Goal: Task Accomplishment & Management: Manage account settings

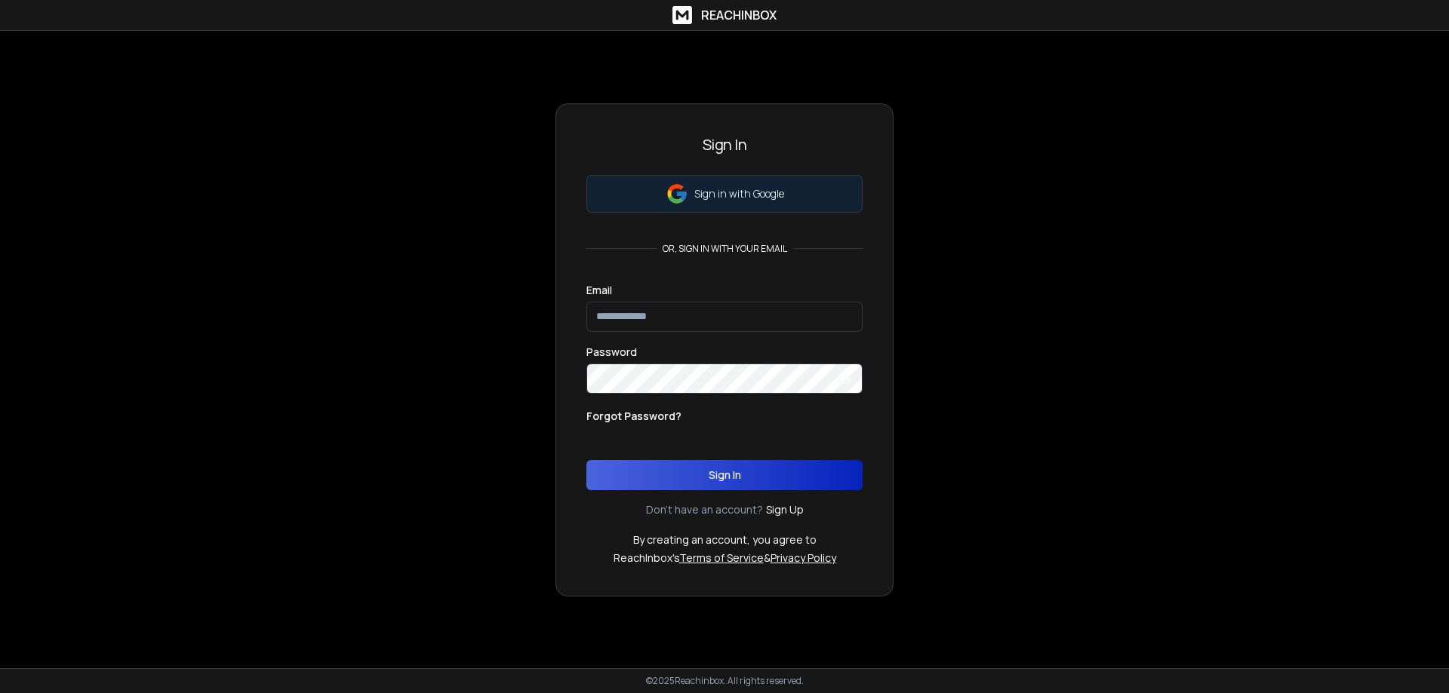
click at [751, 180] on button "Sign in with Google" at bounding box center [724, 194] width 276 height 38
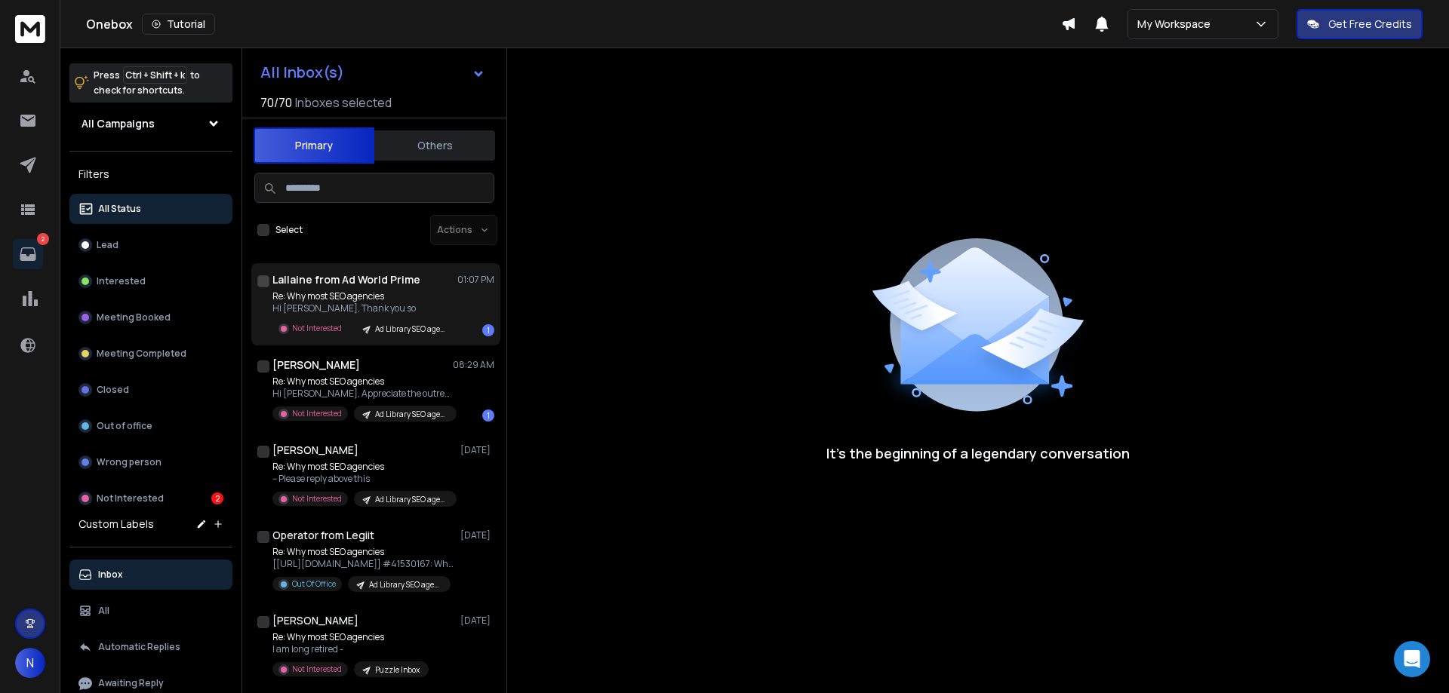
click at [417, 292] on p "Re: Why most SEO agencies" at bounding box center [362, 297] width 181 height 12
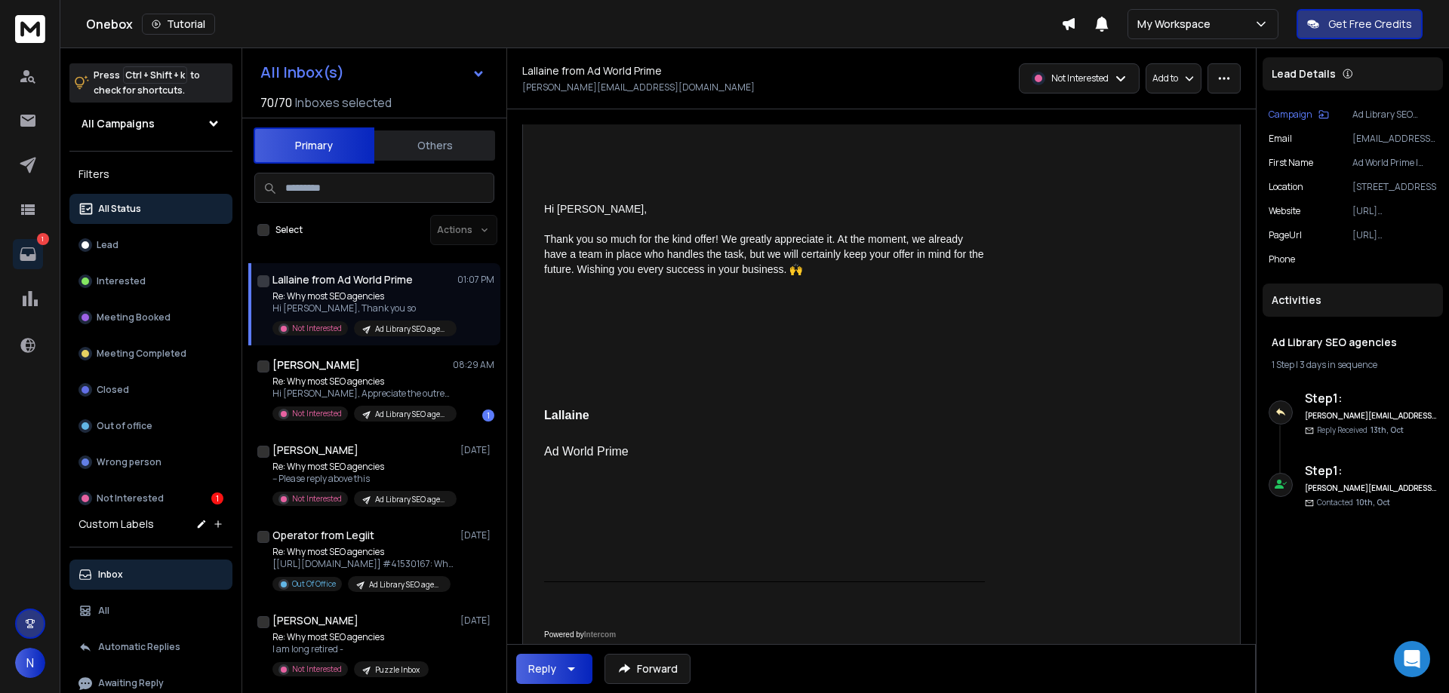
scroll to position [302, 0]
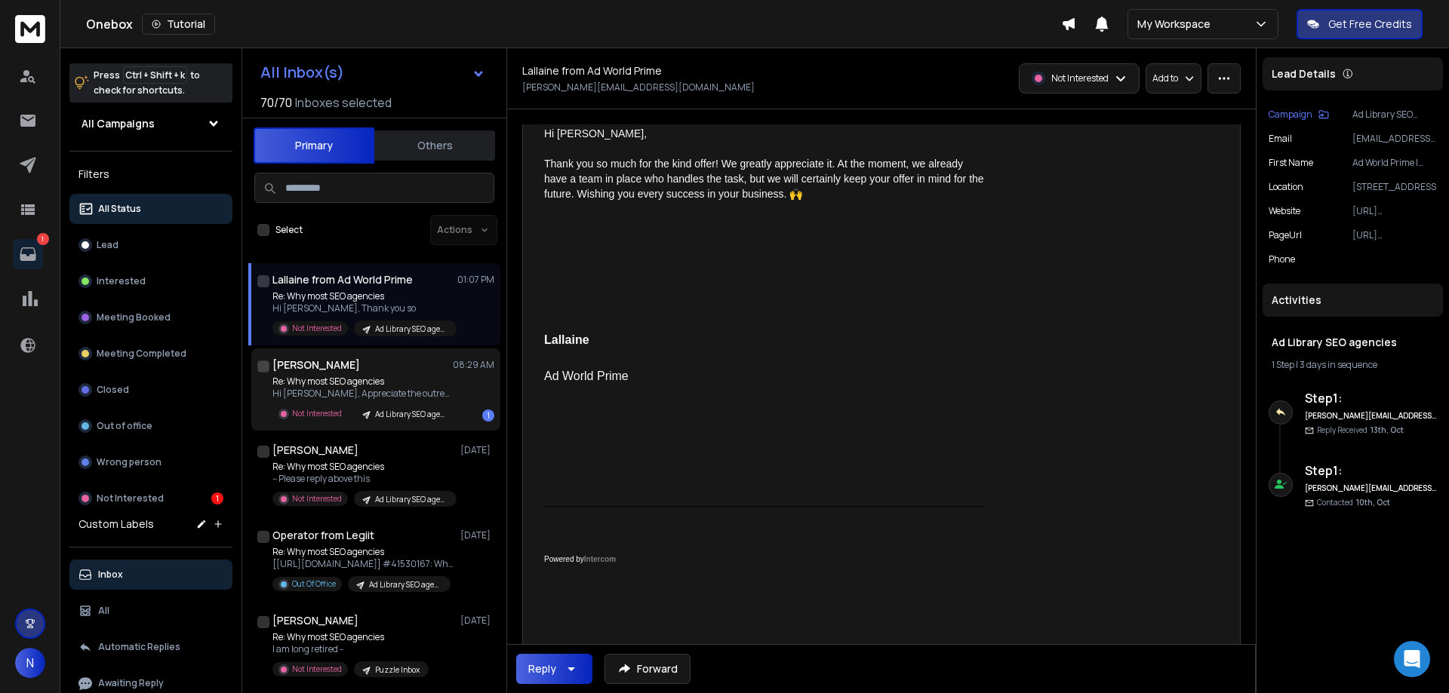
click at [376, 405] on div "Re: Why most SEO agencies Hi [PERSON_NAME], Appreciate the outreach Not Interes…" at bounding box center [364, 399] width 184 height 46
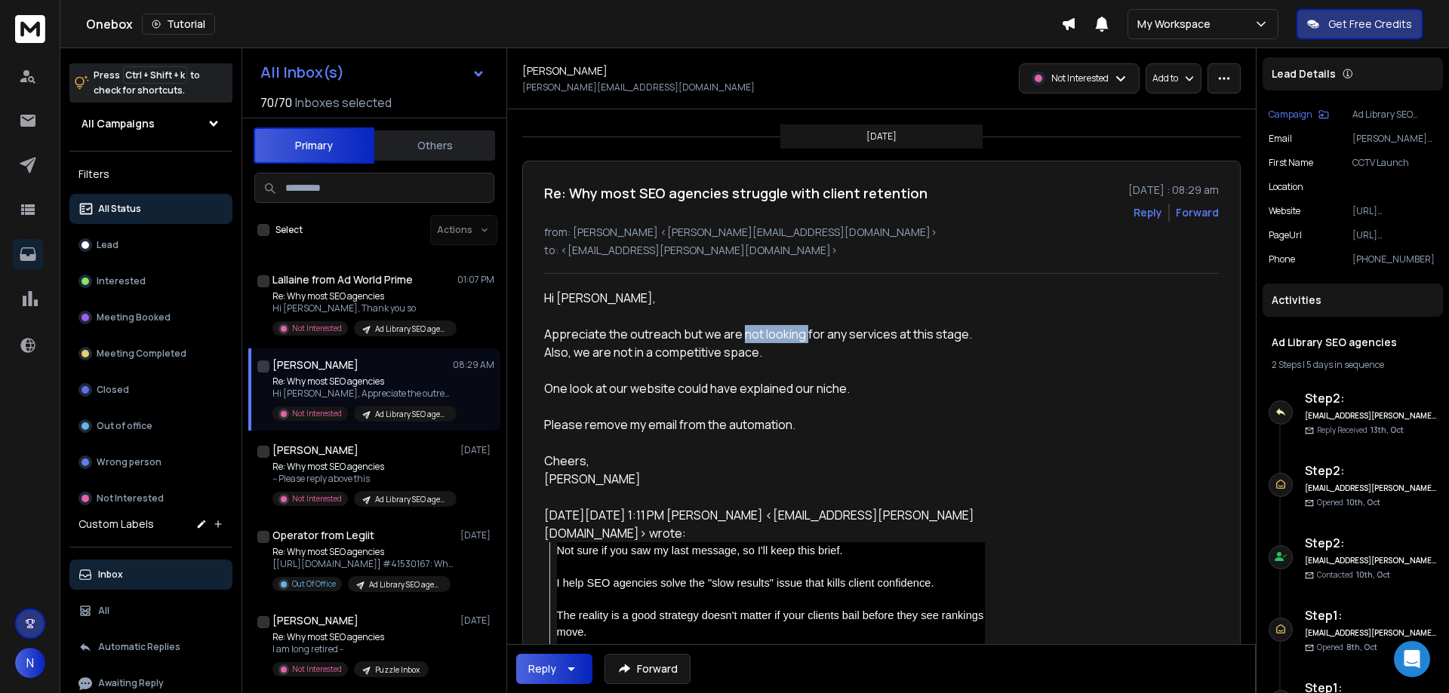
drag, startPoint x: 743, startPoint y: 332, endPoint x: 881, endPoint y: 332, distance: 137.3
click at [862, 332] on div "Appreciate the outreach but we are not looking for any services at this stage. …" at bounding box center [764, 343] width 441 height 36
drag, startPoint x: 898, startPoint y: 332, endPoint x: 979, endPoint y: 332, distance: 81.5
click at [973, 332] on div "Appreciate the outreach but we are not looking for any services at this stage. …" at bounding box center [764, 343] width 441 height 36
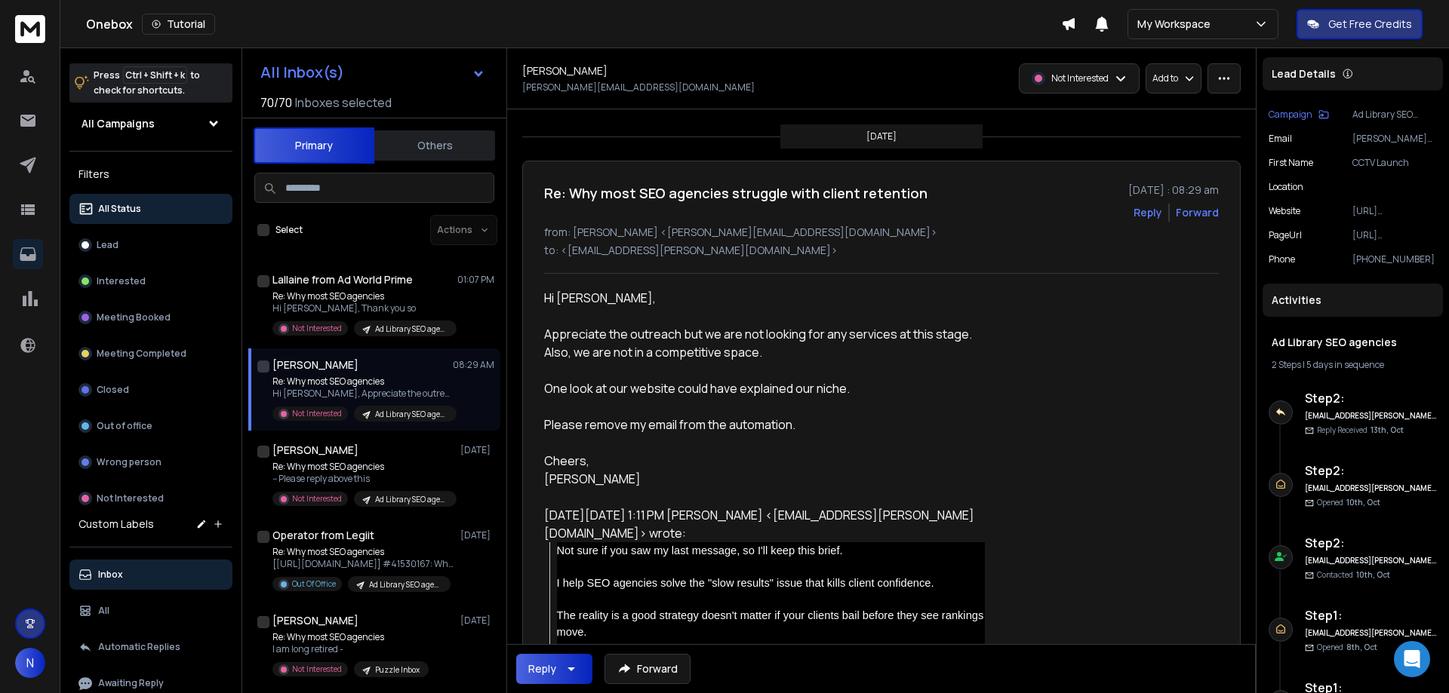
drag, startPoint x: 842, startPoint y: 347, endPoint x: 760, endPoint y: 326, distance: 84.9
click at [789, 334] on div "Appreciate the outreach but we are not looking for any services at this stage. …" at bounding box center [764, 343] width 441 height 36
click at [737, 318] on div at bounding box center [764, 316] width 441 height 18
drag, startPoint x: 737, startPoint y: 318, endPoint x: 815, endPoint y: 328, distance: 78.4
click at [765, 321] on div at bounding box center [764, 316] width 441 height 18
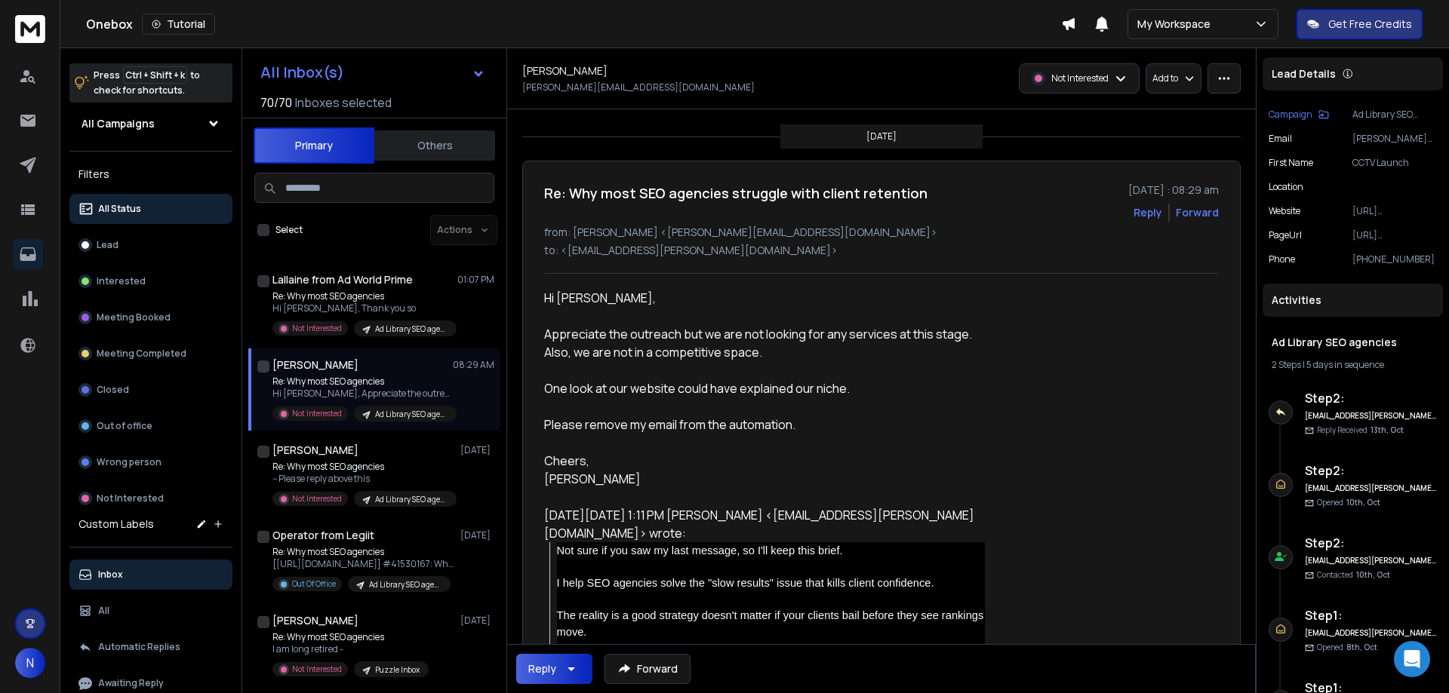
click at [798, 341] on div "Appreciate the outreach but we are not looking for any services at this stage. …" at bounding box center [764, 343] width 441 height 36
click at [804, 341] on div "Appreciate the outreach but we are not looking for any services at this stage. …" at bounding box center [764, 343] width 441 height 36
click at [732, 352] on div "Appreciate the outreach but we are not looking for any services at this stage. …" at bounding box center [764, 343] width 441 height 36
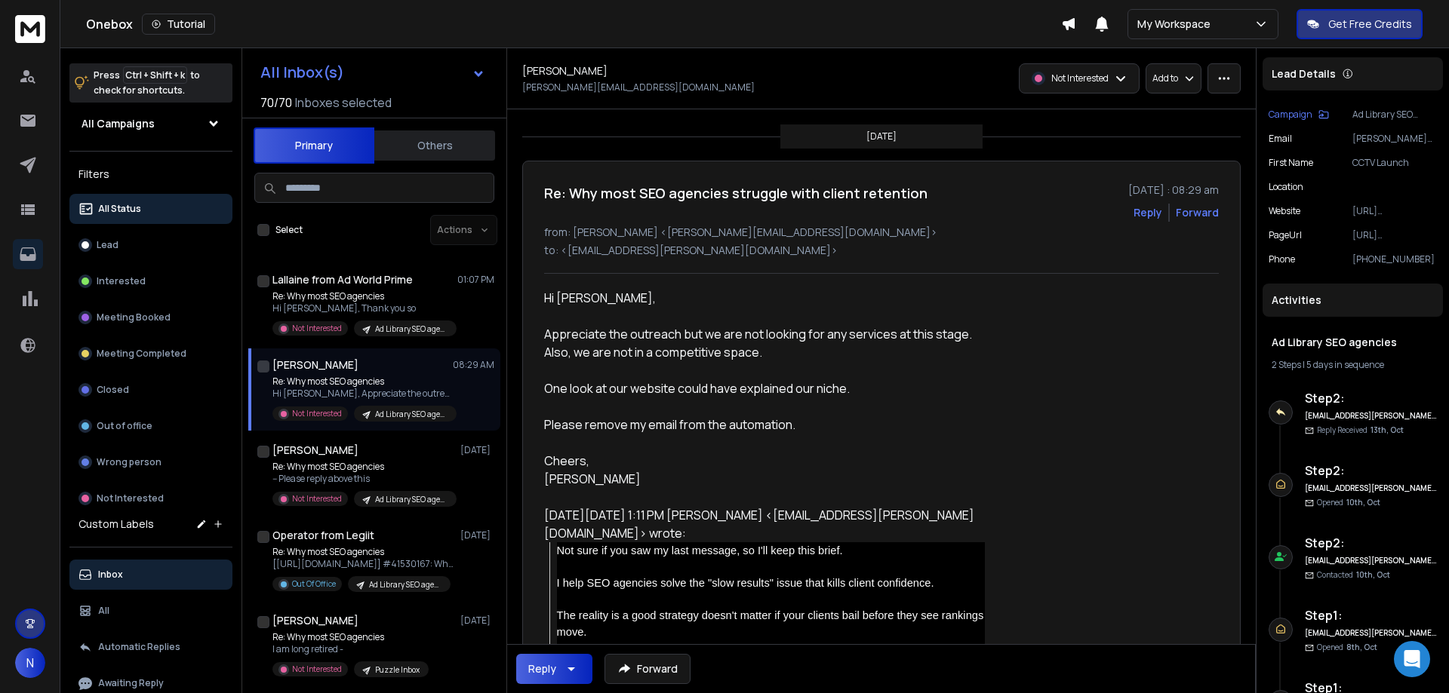
click at [689, 352] on div "Appreciate the outreach but we are not looking for any services at this stage. …" at bounding box center [764, 343] width 441 height 36
click at [706, 380] on div "One look at our website could have explained our niche." at bounding box center [764, 389] width 441 height 18
click at [792, 380] on div "One look at our website could have explained our niche." at bounding box center [764, 389] width 441 height 18
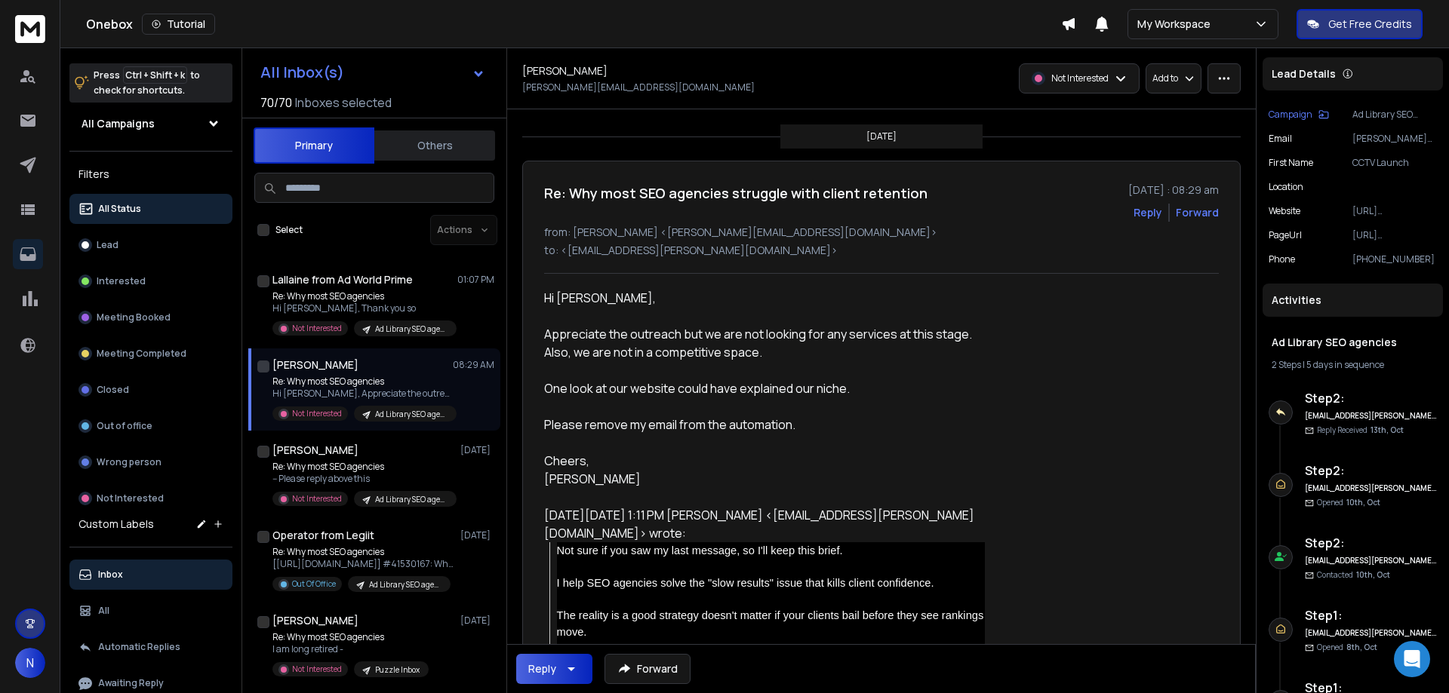
click at [694, 395] on div "One look at our website could have explained our niche." at bounding box center [764, 389] width 441 height 18
click at [672, 427] on div "Please remove my email from the automation." at bounding box center [764, 425] width 441 height 18
click at [779, 428] on div "Please remove my email from the automation." at bounding box center [764, 425] width 441 height 18
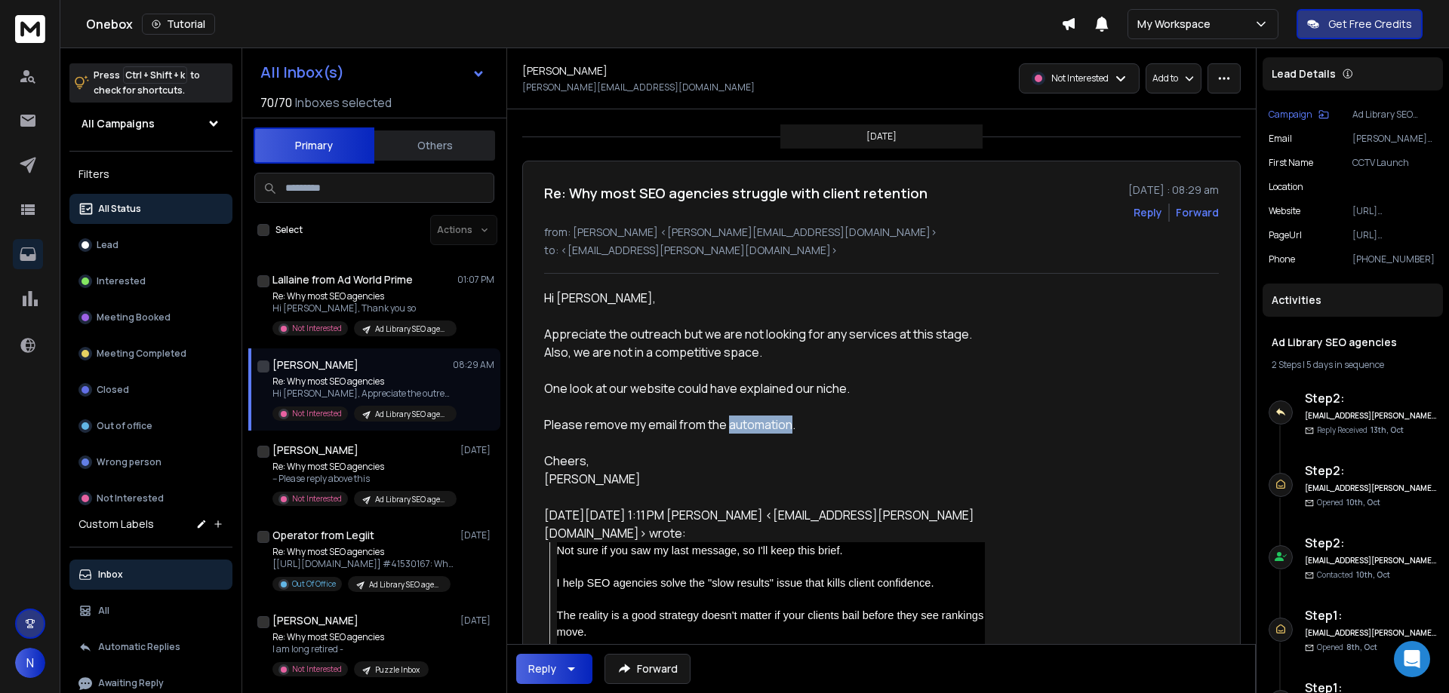
click at [673, 423] on div "Please remove my email from the automation." at bounding box center [764, 425] width 441 height 18
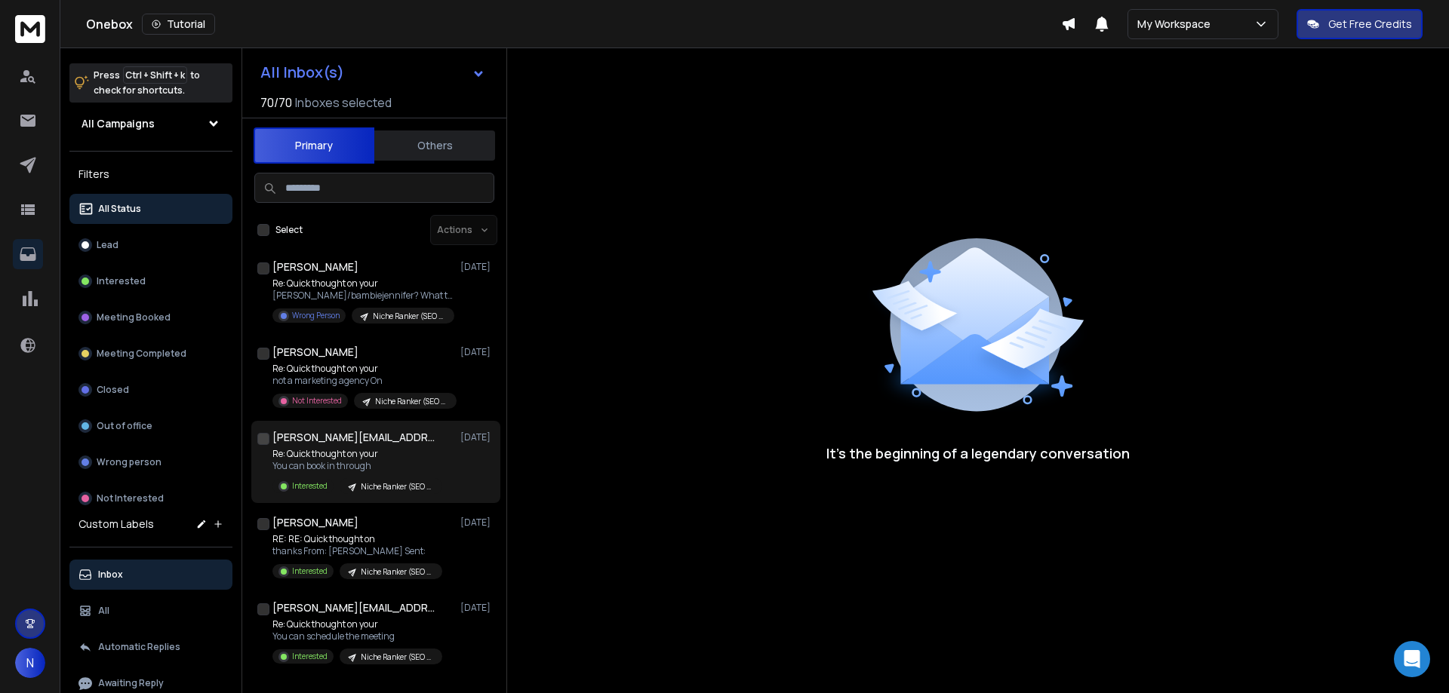
scroll to position [0, 0]
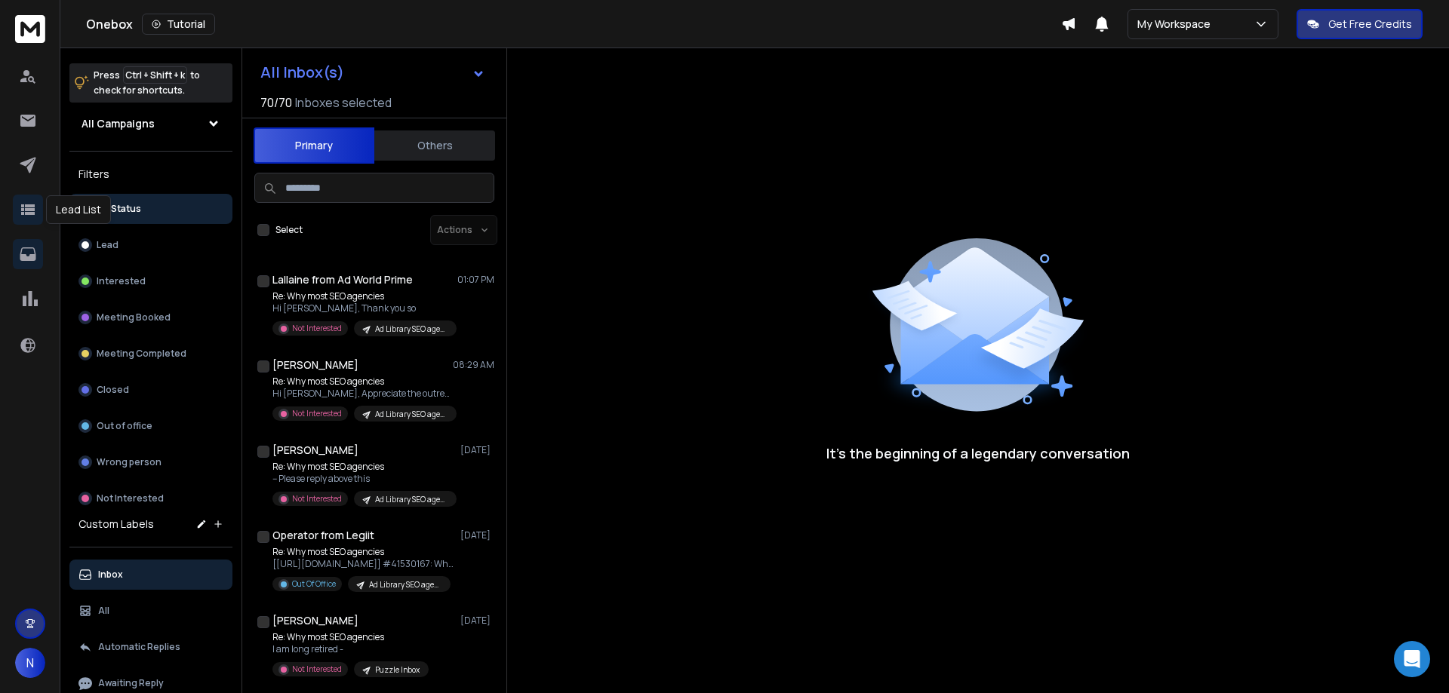
click at [24, 215] on icon at bounding box center [28, 210] width 18 height 18
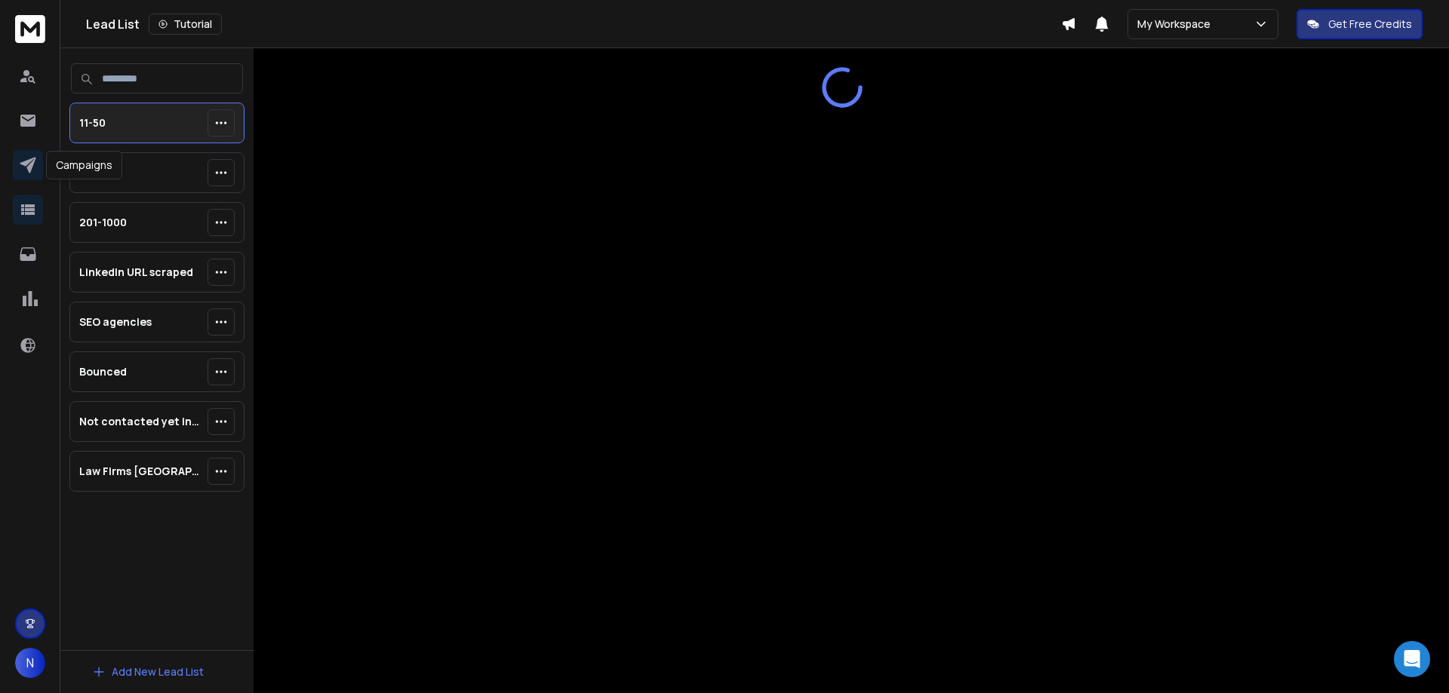
click at [22, 159] on icon at bounding box center [28, 165] width 18 height 18
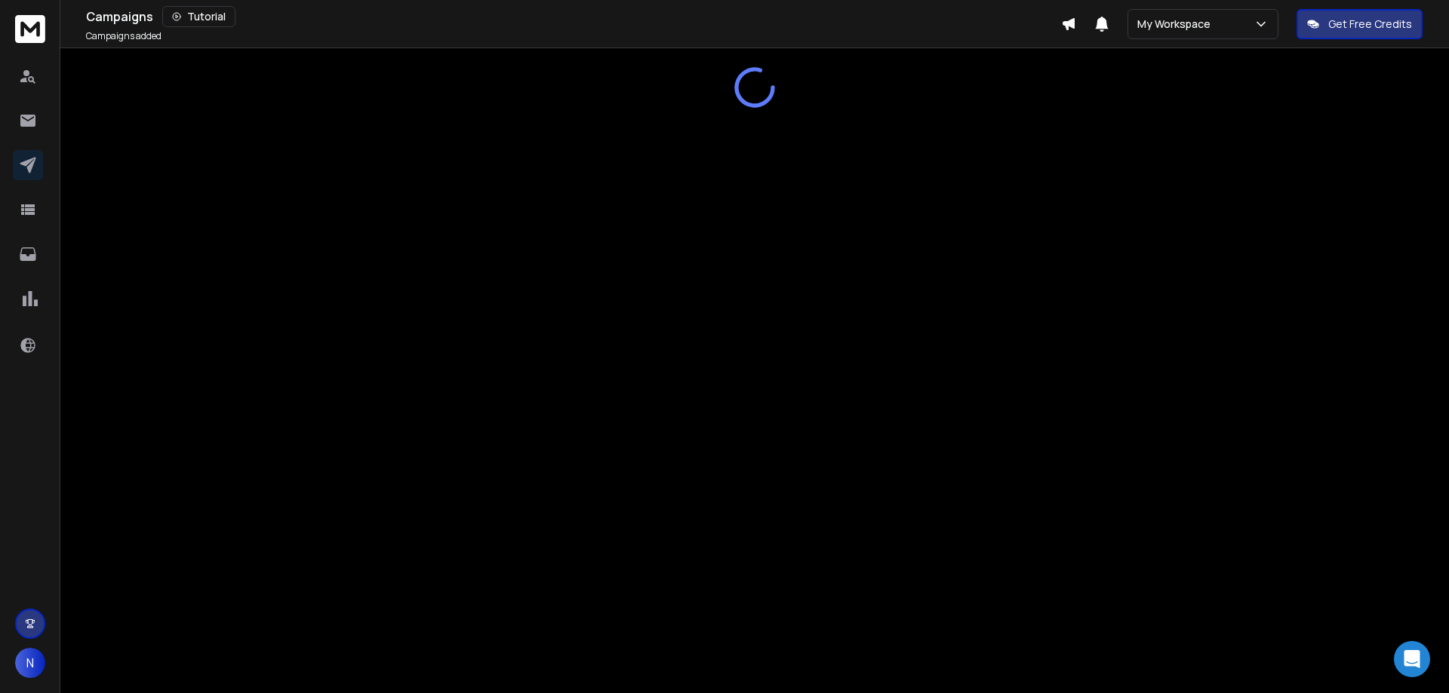
click at [662, 45] on div "Campaigns Tutorial Campaigns added My Workspace Get Free Credits" at bounding box center [724, 24] width 1449 height 48
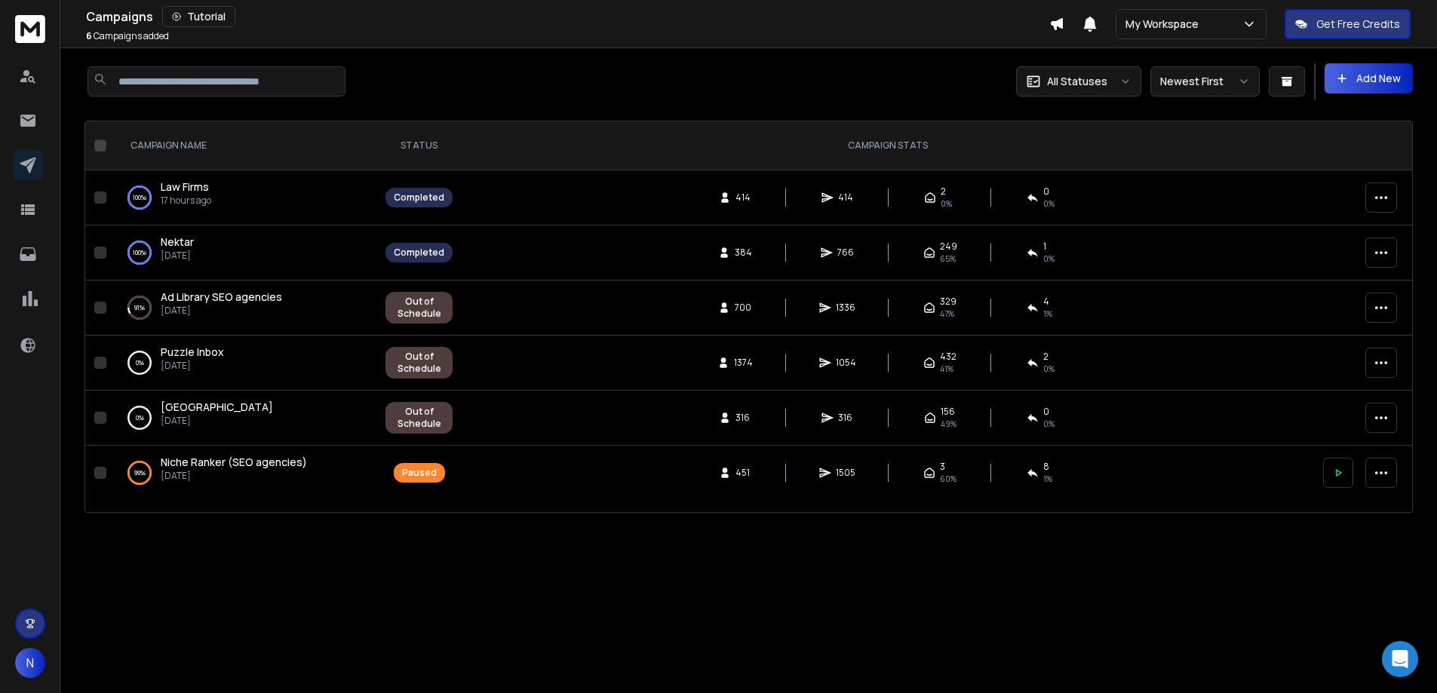
click at [358, 109] on div "Campaigns 6 Campaigns Added All Statuses Newest First Add New CAMPAIGN NAME STA…" at bounding box center [749, 409] width 1329 height 693
click at [20, 122] on icon at bounding box center [28, 121] width 18 height 18
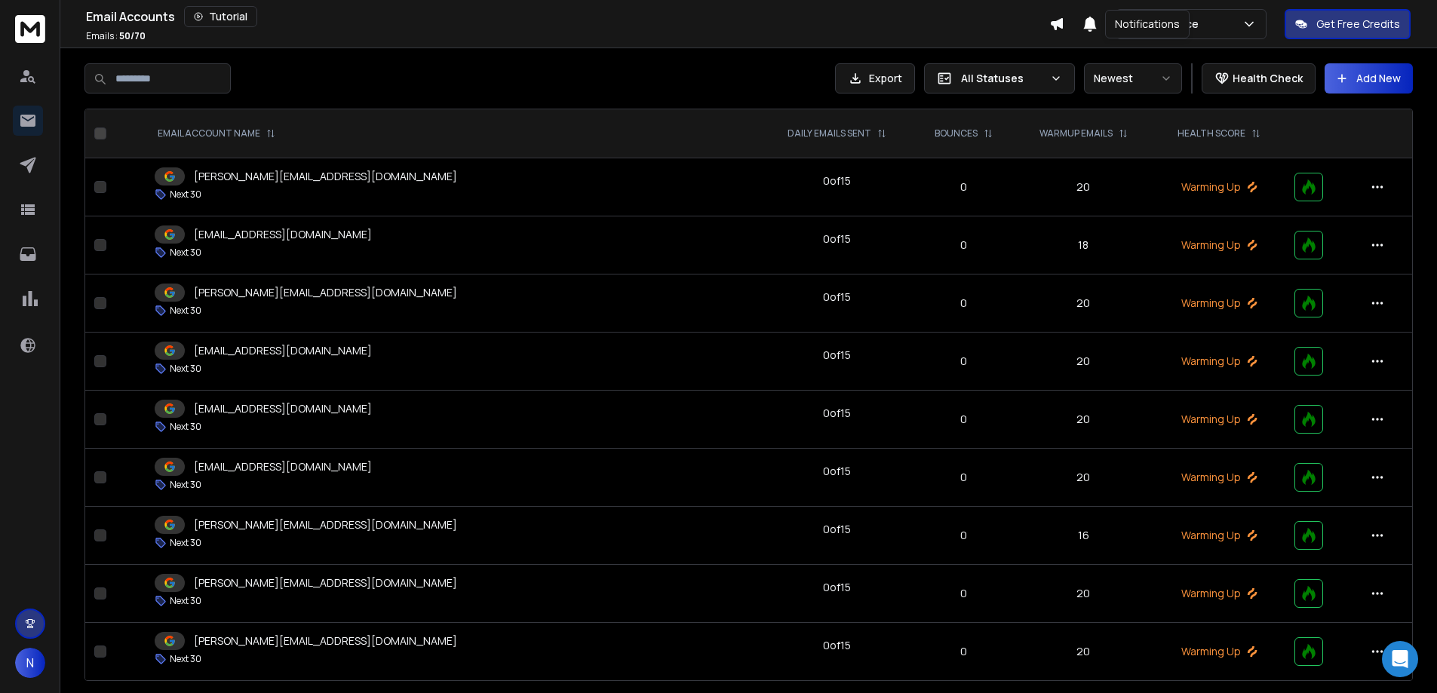
click at [1136, 74] on button "Newest" at bounding box center [1133, 78] width 98 height 30
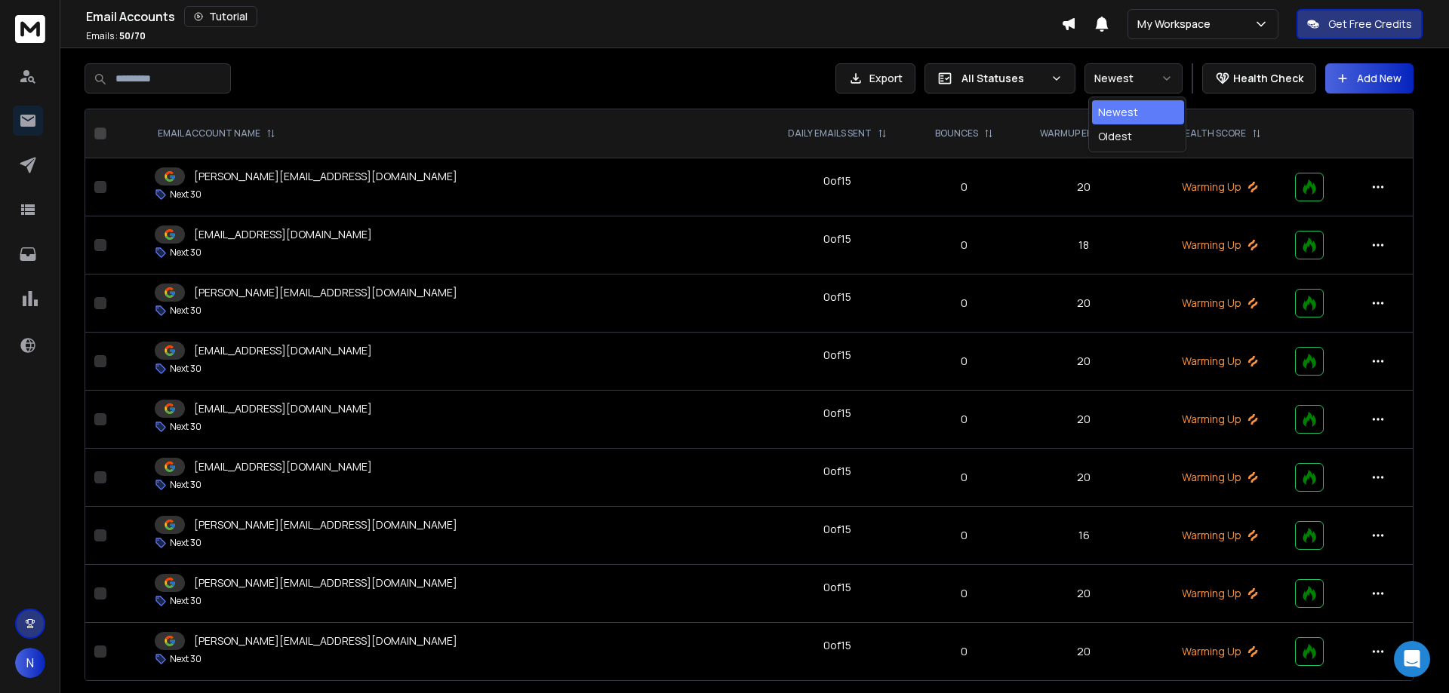
click at [1009, 78] on p "All Statuses" at bounding box center [1002, 78] width 83 height 15
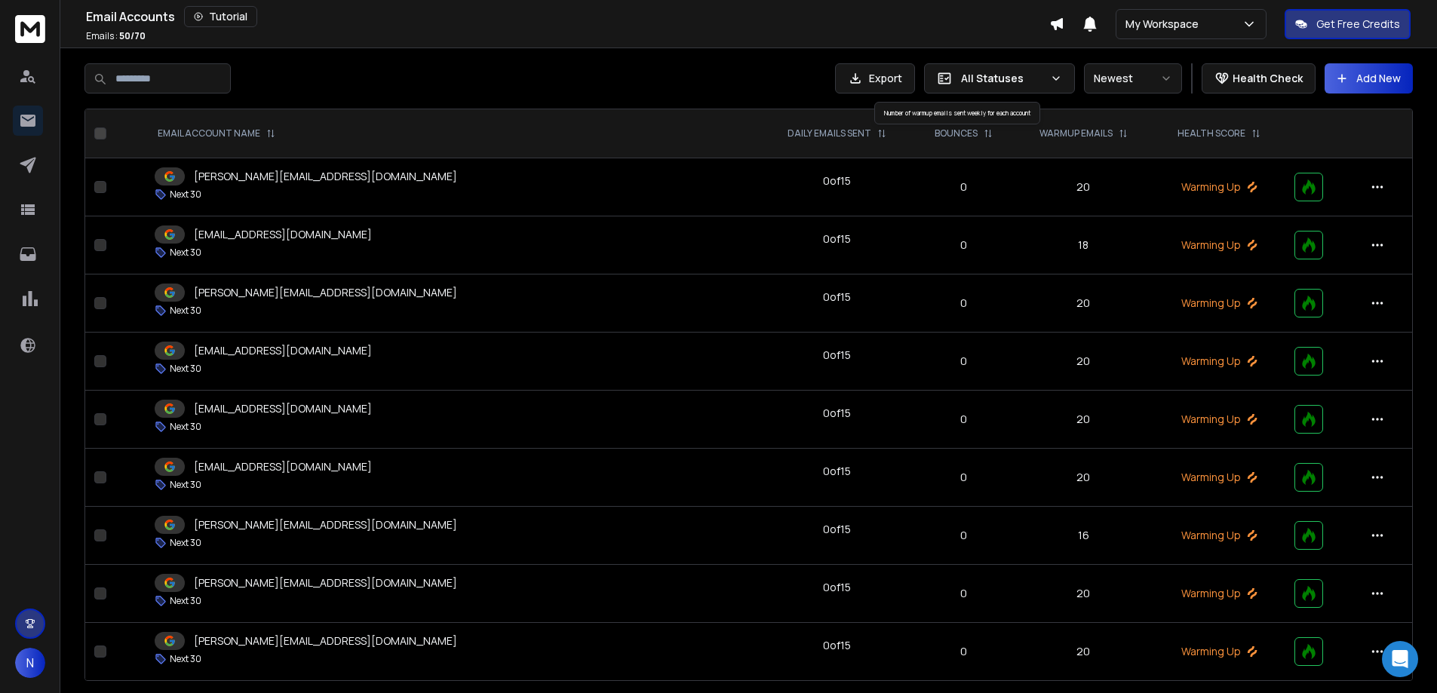
click at [977, 84] on p "All Statuses" at bounding box center [1002, 78] width 83 height 15
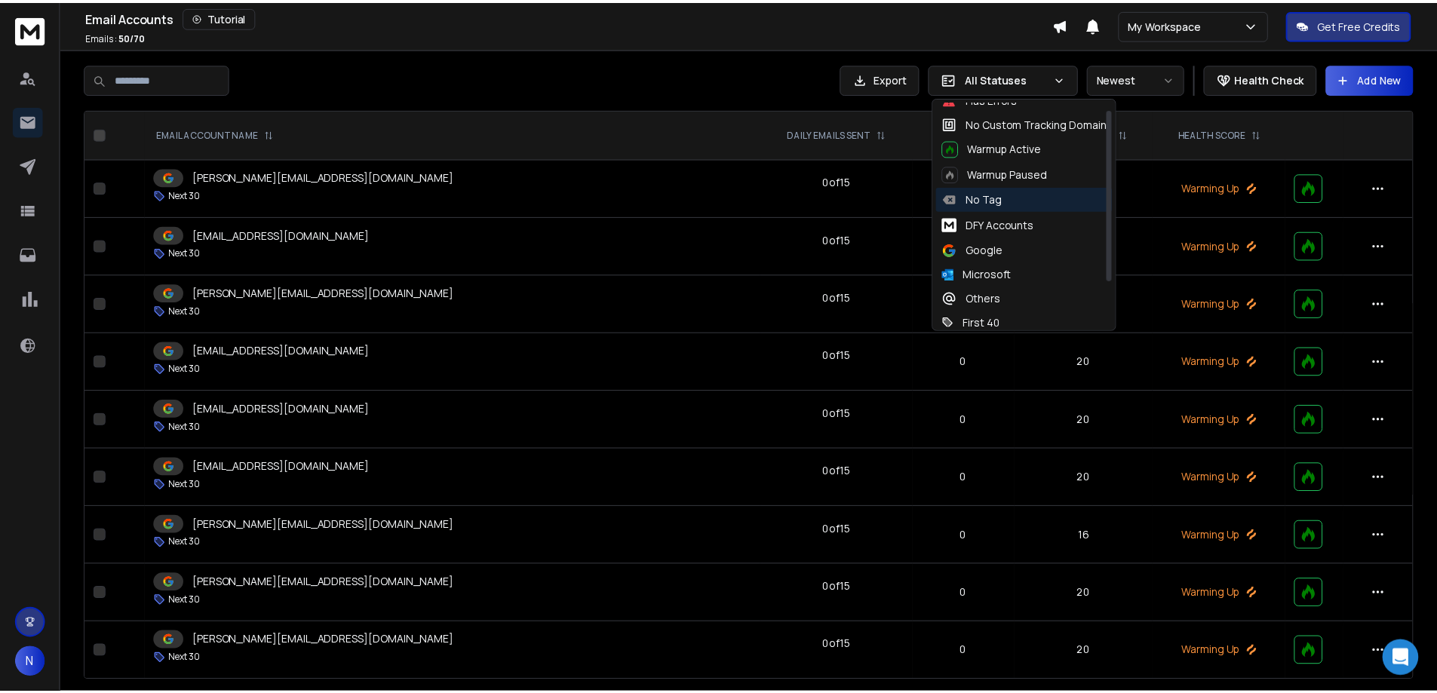
scroll to position [69, 0]
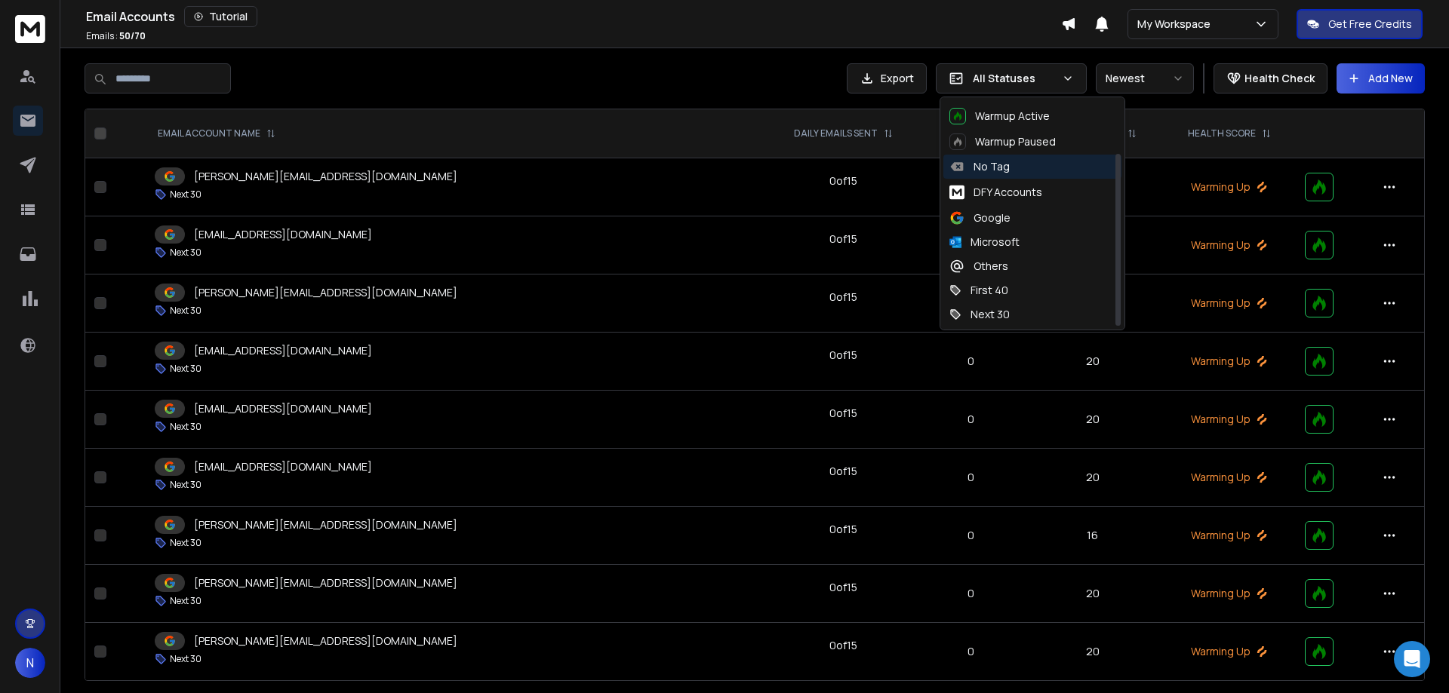
click at [738, 67] on div at bounding box center [461, 78] width 753 height 30
